Goal: Task Accomplishment & Management: Manage account settings

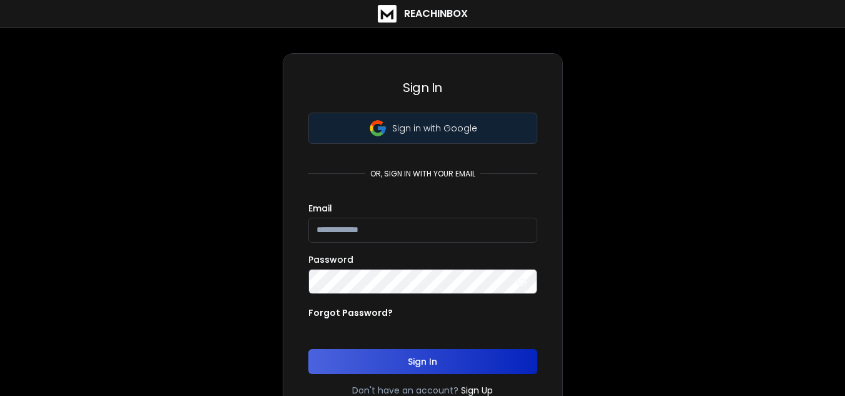
click at [447, 123] on p "Sign in with Google" at bounding box center [434, 128] width 85 height 13
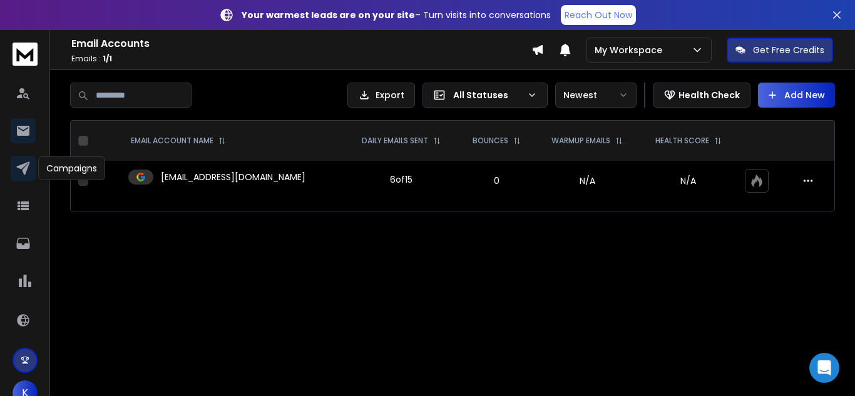
click at [18, 175] on icon at bounding box center [23, 168] width 15 height 15
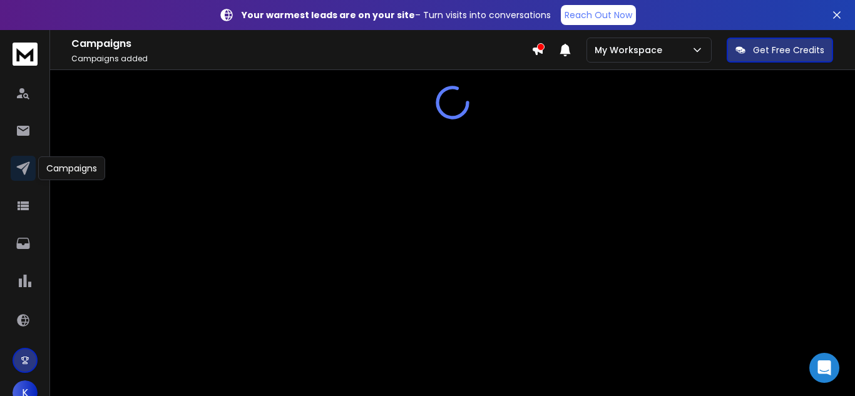
click at [18, 175] on icon at bounding box center [23, 168] width 15 height 15
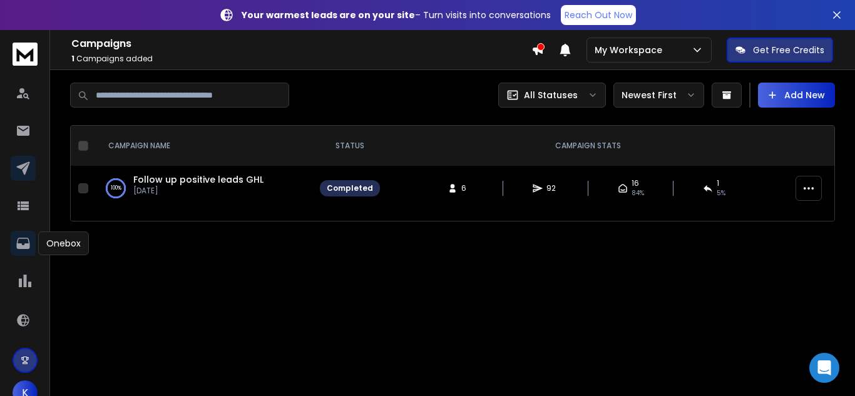
click at [26, 248] on icon at bounding box center [22, 243] width 13 height 11
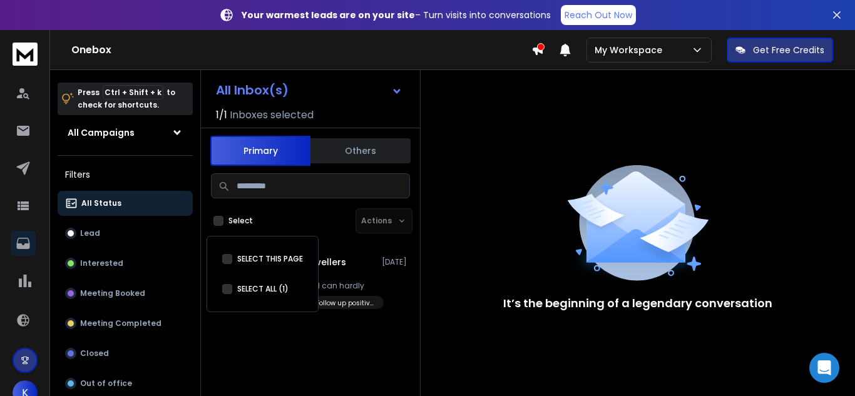
click at [292, 247] on div "SELECT THIS PAGE" at bounding box center [262, 258] width 81 height 25
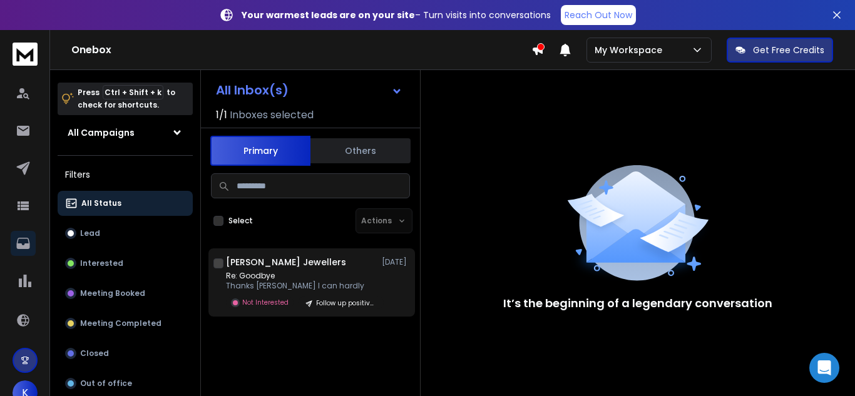
click at [332, 273] on p "Re: Goodbye" at bounding box center [301, 276] width 150 height 10
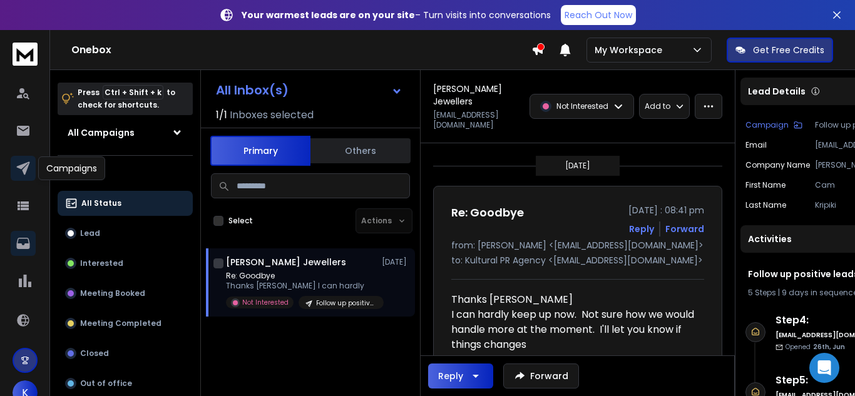
click at [21, 171] on icon at bounding box center [23, 168] width 15 height 15
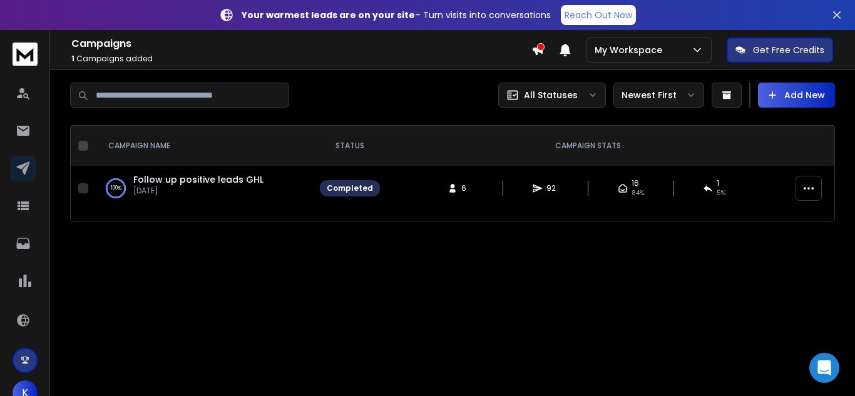
click at [186, 187] on p "[DATE]" at bounding box center [198, 191] width 130 height 10
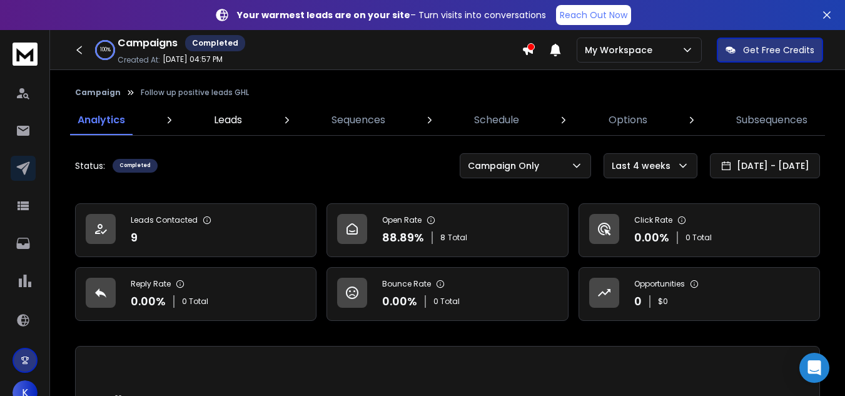
click at [240, 116] on p "Leads" at bounding box center [228, 120] width 28 height 15
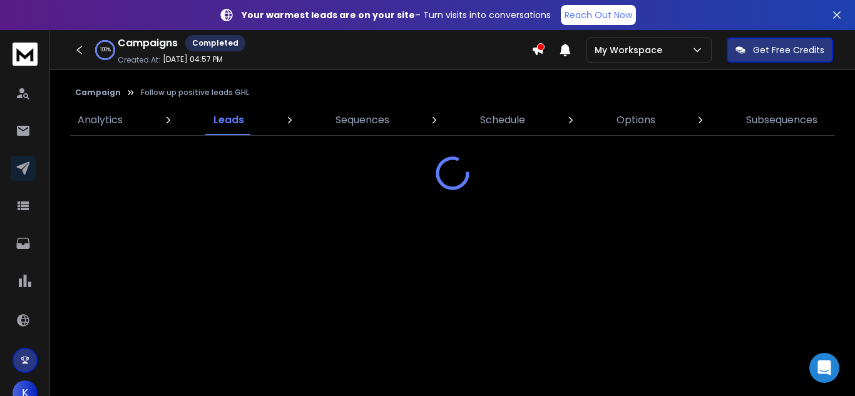
click at [240, 116] on p "Leads" at bounding box center [228, 120] width 31 height 15
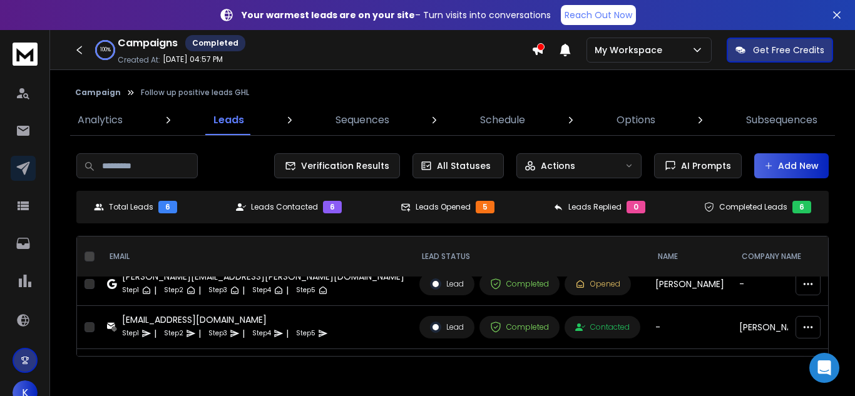
scroll to position [141, 0]
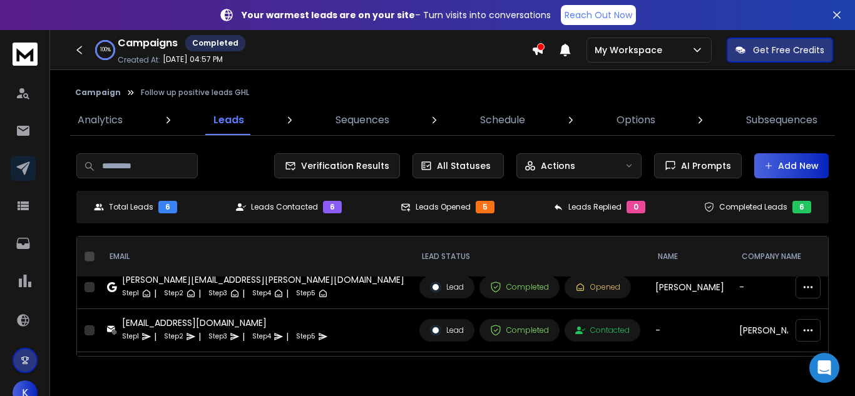
click at [802, 250] on icon "button" at bounding box center [807, 243] width 11 height 11
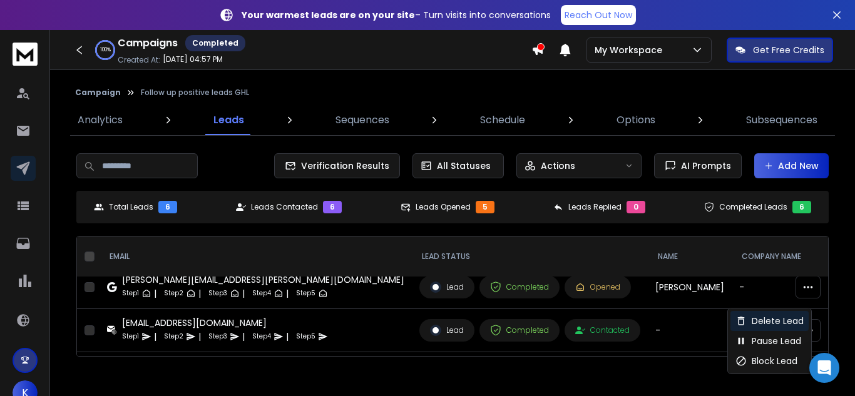
click at [768, 323] on p "Delete Lead" at bounding box center [777, 321] width 52 height 13
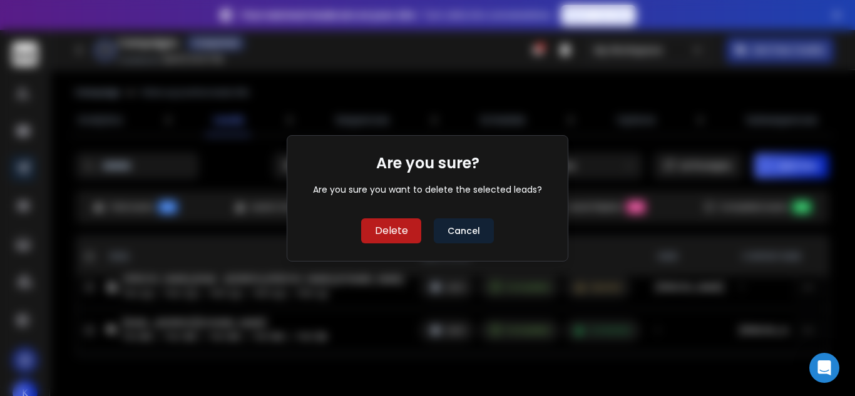
click at [396, 236] on button "Delete" at bounding box center [391, 230] width 60 height 25
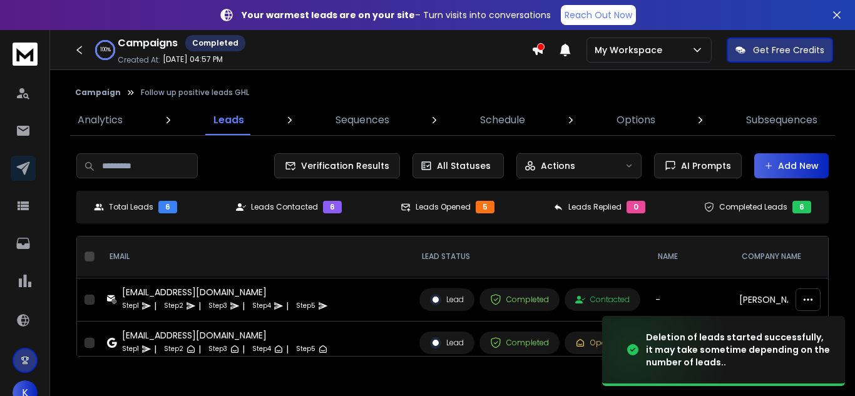
scroll to position [185, 0]
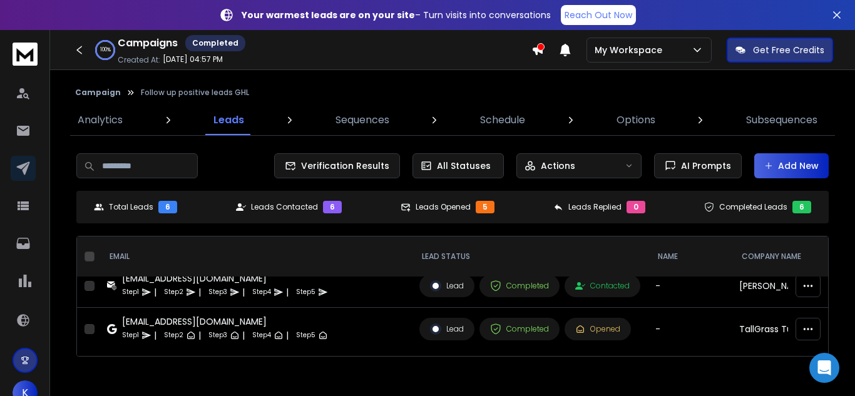
click at [802, 248] on icon "button" at bounding box center [807, 242] width 11 height 11
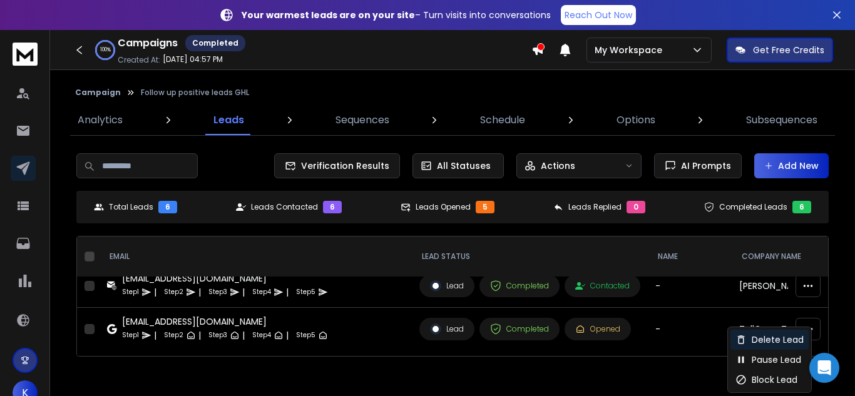
click at [767, 341] on p "Delete Lead" at bounding box center [777, 339] width 52 height 13
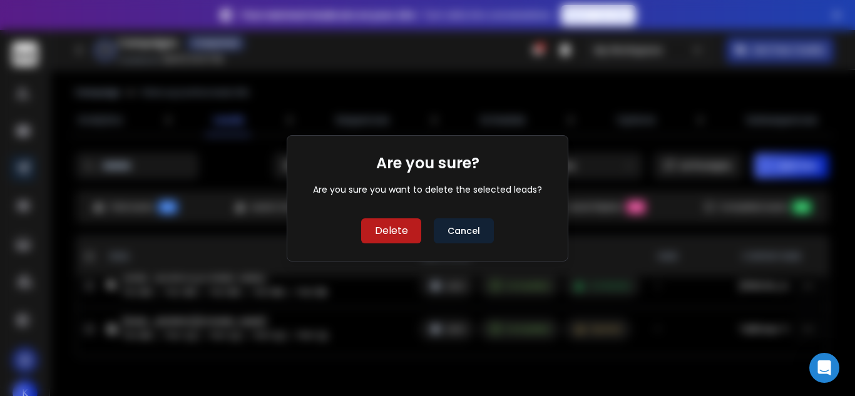
click at [415, 229] on button "Delete" at bounding box center [391, 230] width 60 height 25
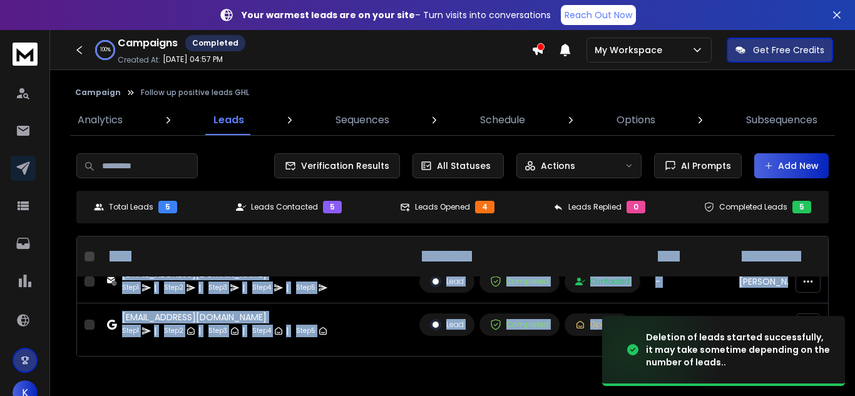
click at [834, 306] on body "Your warmest leads are on your site – Turn visits into conversations Reach Out …" at bounding box center [427, 198] width 855 height 396
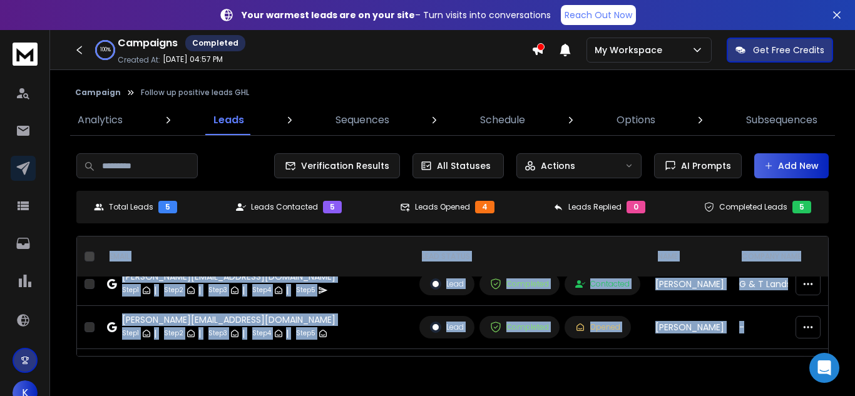
scroll to position [0, 0]
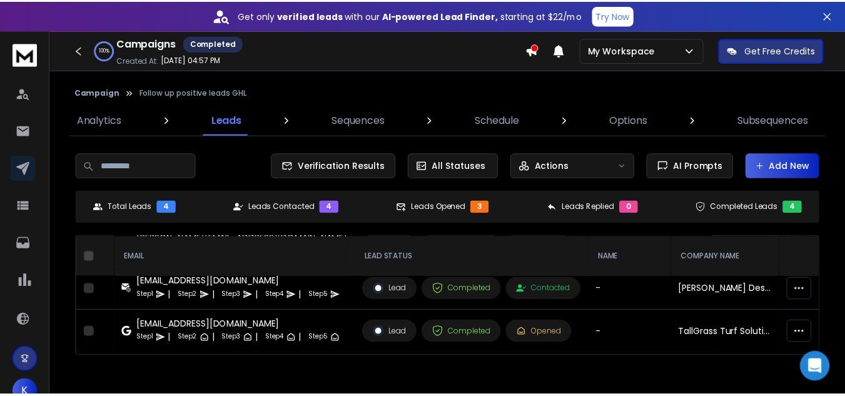
scroll to position [183, 0]
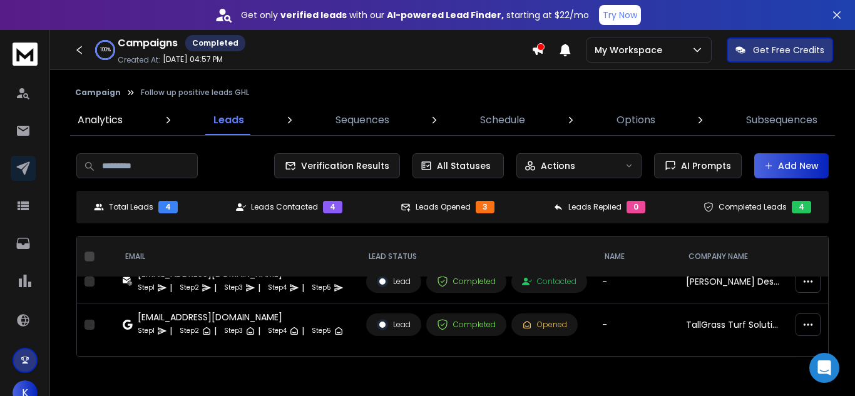
click at [117, 124] on p "Analytics" at bounding box center [100, 120] width 45 height 15
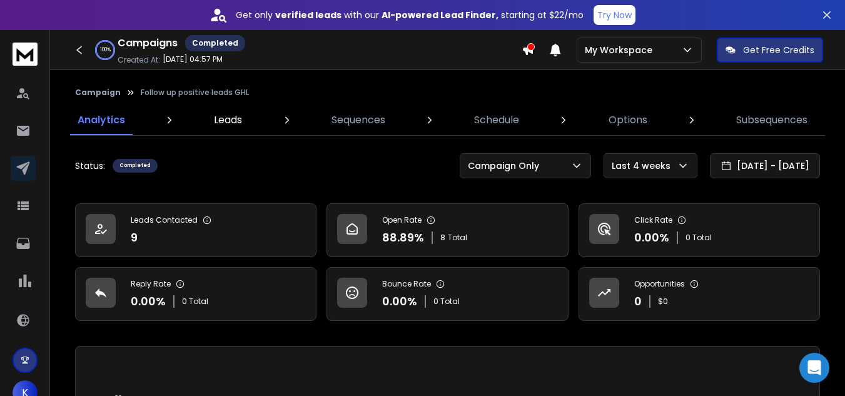
click at [222, 119] on p "Leads" at bounding box center [228, 120] width 28 height 15
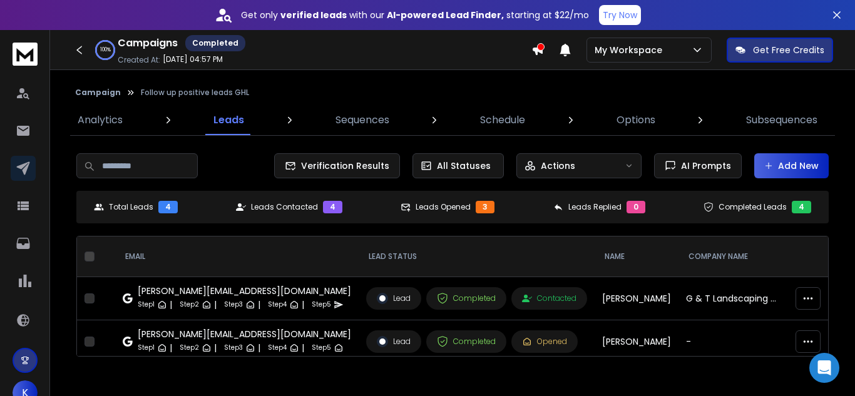
click at [795, 166] on button "Add New" at bounding box center [791, 165] width 74 height 25
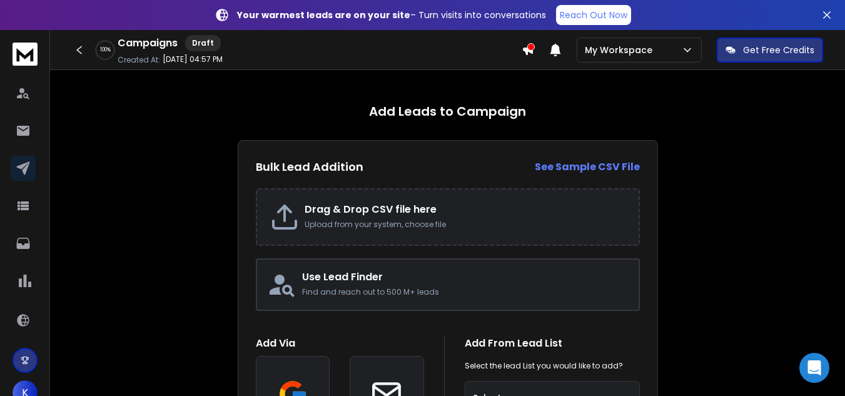
click at [417, 228] on p "Upload from your system, choose file" at bounding box center [466, 225] width 322 height 10
click at [841, 107] on div "Add Leads to Campaign Bulk Lead Addition See Sample CSV File Drag & Drop CSV fi…" at bounding box center [422, 250] width 845 height 440
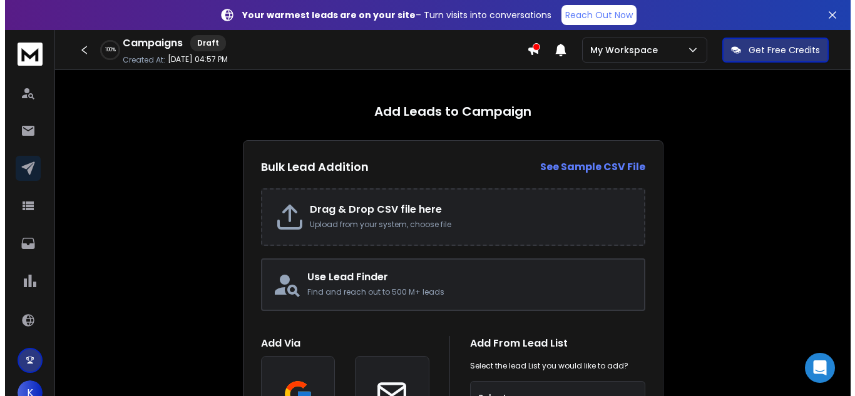
scroll to position [74, 0]
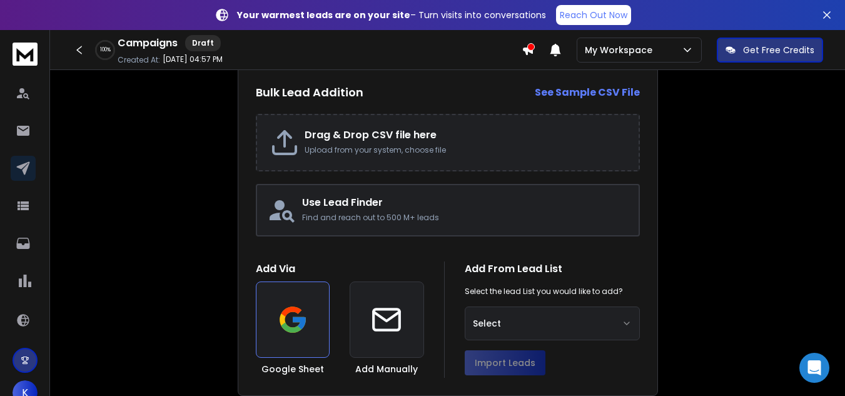
click at [308, 310] on icon at bounding box center [292, 320] width 31 height 38
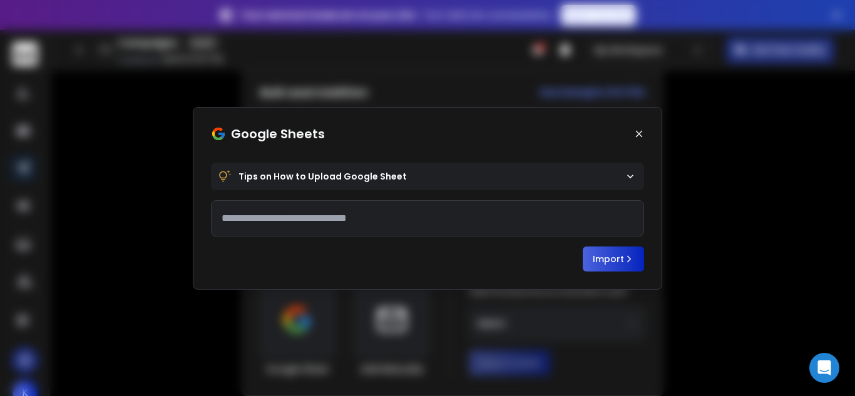
click at [343, 209] on input at bounding box center [427, 218] width 433 height 36
paste input "**********"
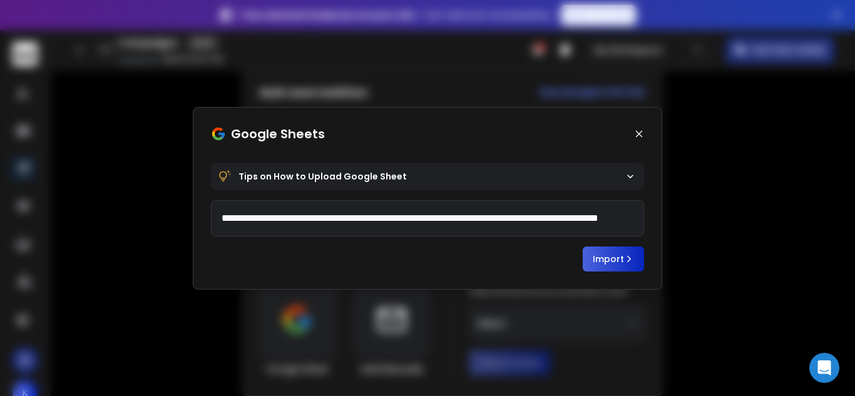
scroll to position [0, 166]
type input "**********"
click at [634, 262] on button "Import" at bounding box center [612, 258] width 61 height 25
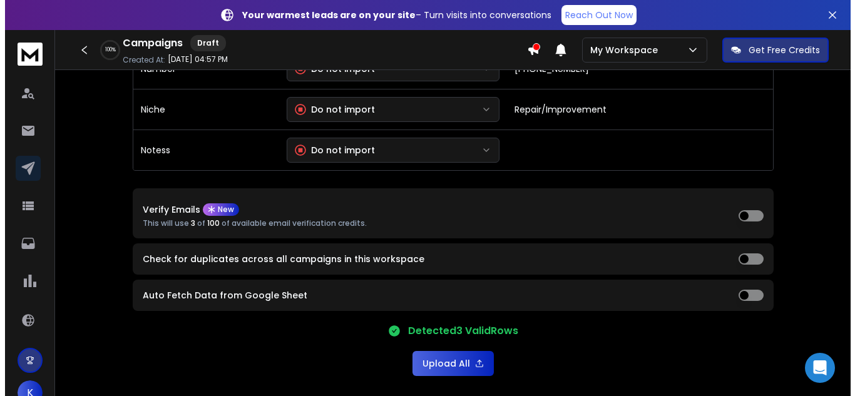
scroll to position [392, 0]
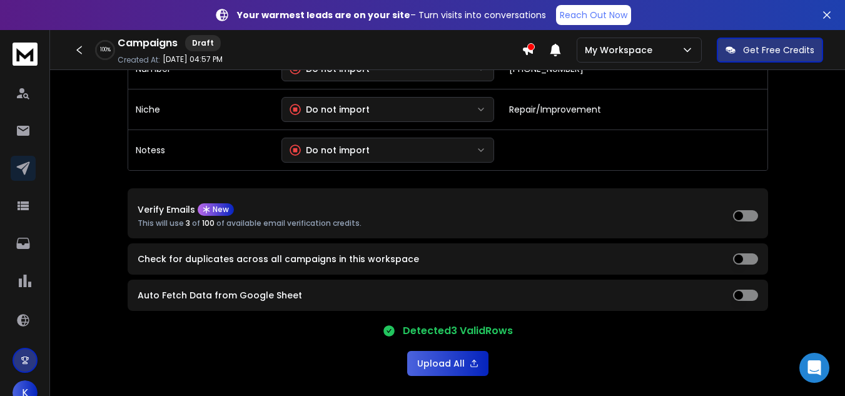
click at [444, 373] on button "Upload All" at bounding box center [447, 363] width 81 height 25
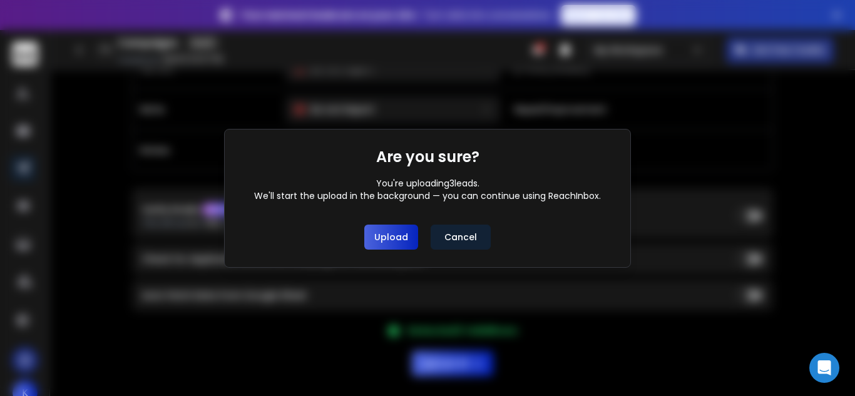
click at [385, 231] on button "Upload" at bounding box center [391, 237] width 54 height 25
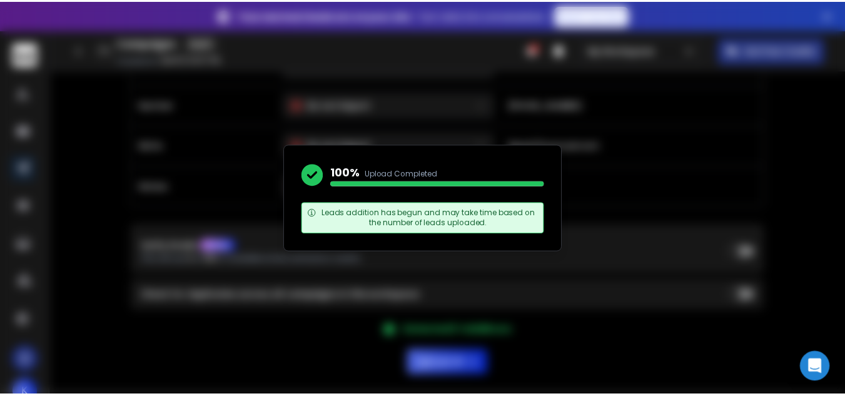
scroll to position [356, 0]
